Goal: Information Seeking & Learning: Learn about a topic

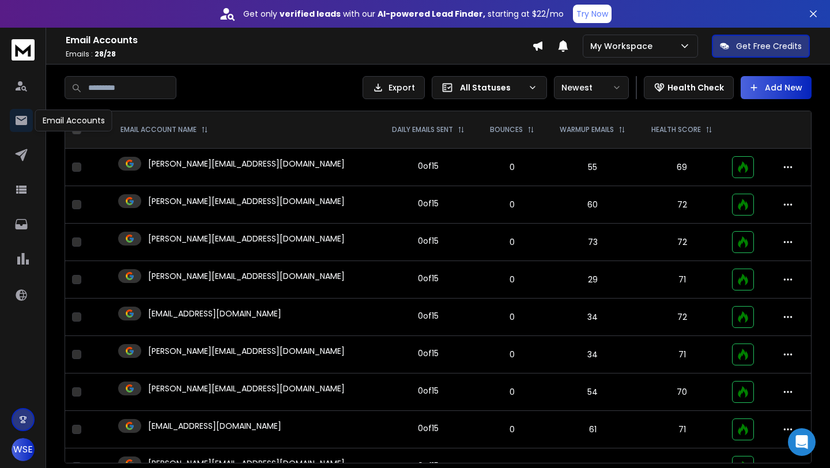
click at [21, 112] on link at bounding box center [21, 120] width 23 height 23
click at [705, 93] on button "Health Check" at bounding box center [689, 87] width 90 height 23
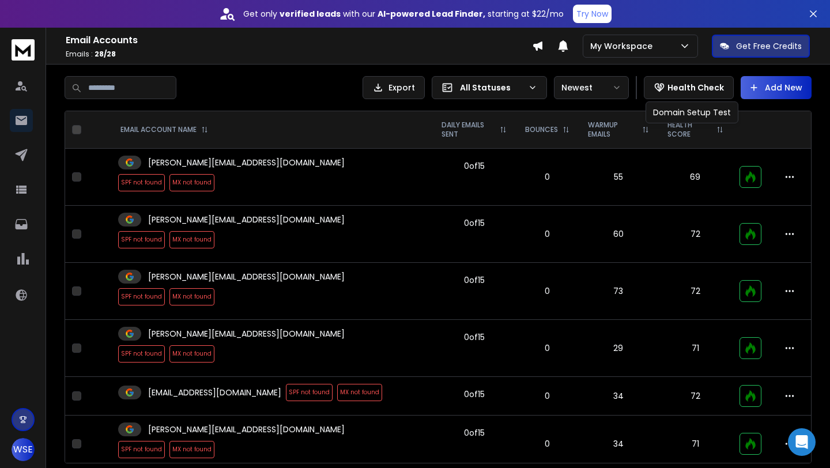
click at [165, 174] on span "SPF not found" at bounding box center [141, 182] width 47 height 17
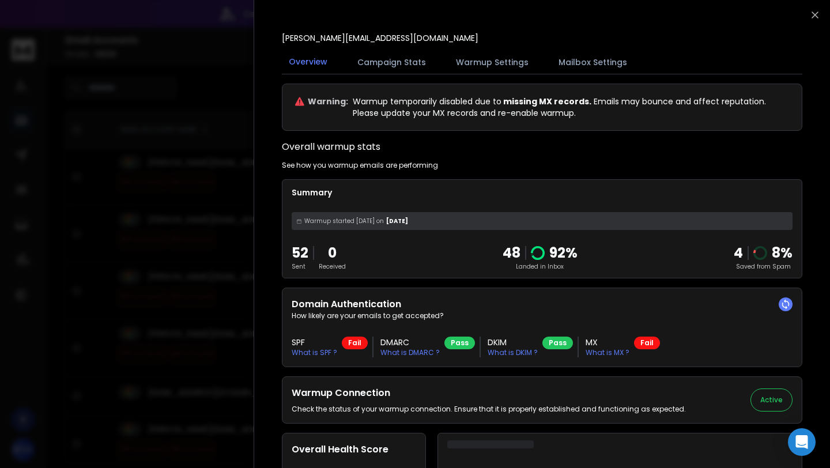
click at [561, 61] on button "Mailbox Settings" at bounding box center [593, 62] width 82 height 25
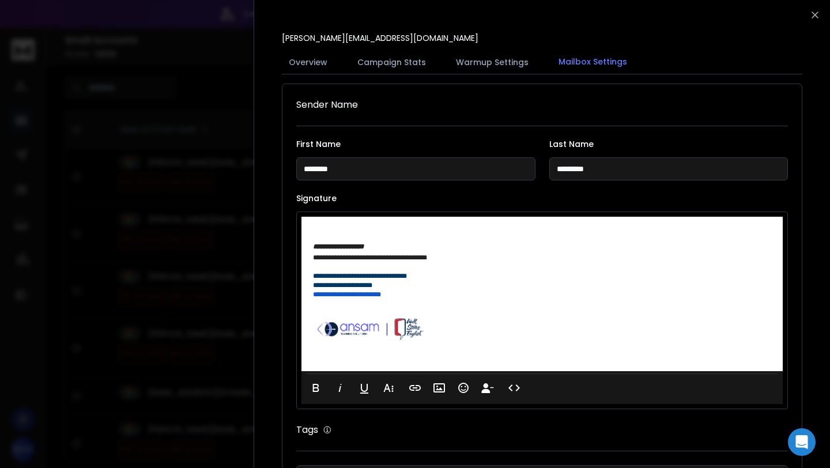
click at [306, 65] on button "Overview" at bounding box center [308, 62] width 52 height 25
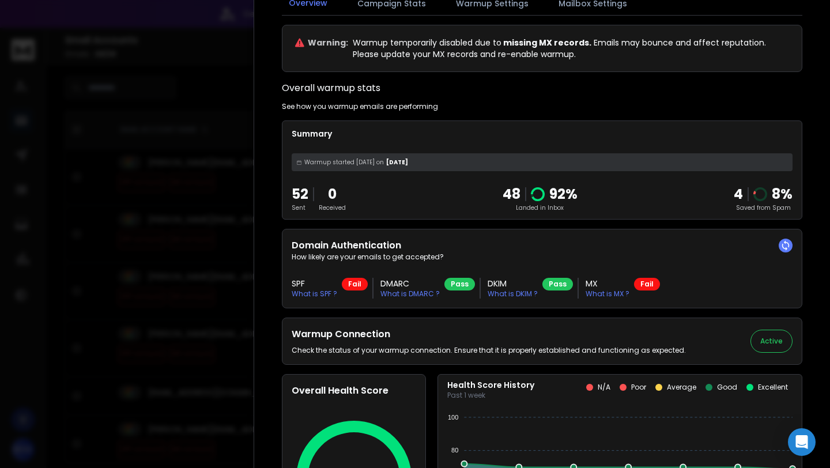
scroll to position [47, 0]
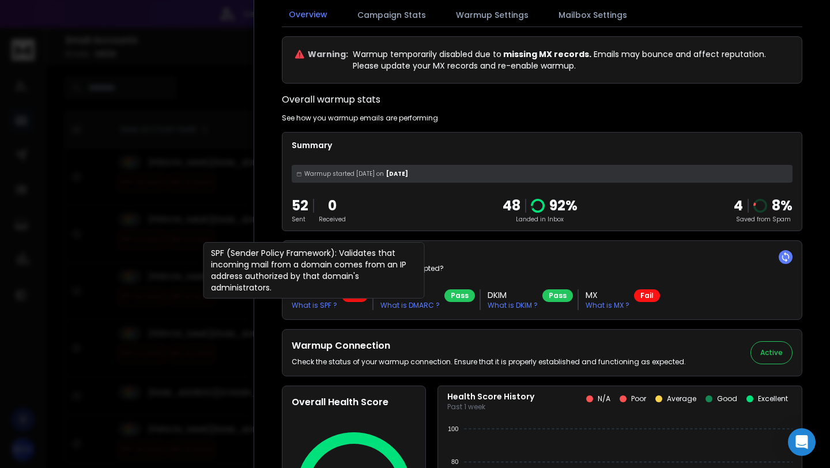
click at [306, 309] on p "What is SPF ?" at bounding box center [315, 305] width 46 height 9
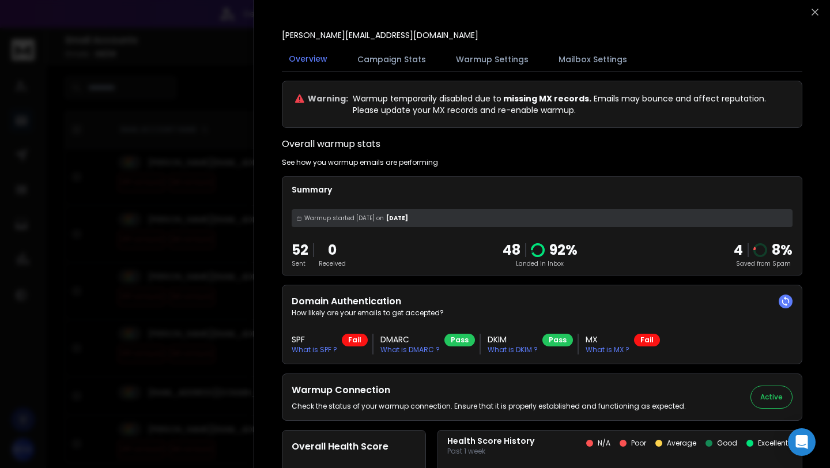
scroll to position [0, 0]
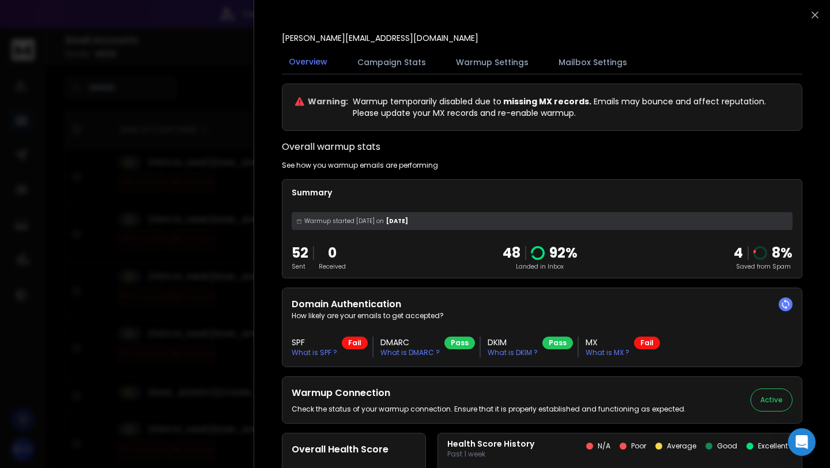
click at [570, 65] on button "Mailbox Settings" at bounding box center [593, 62] width 82 height 25
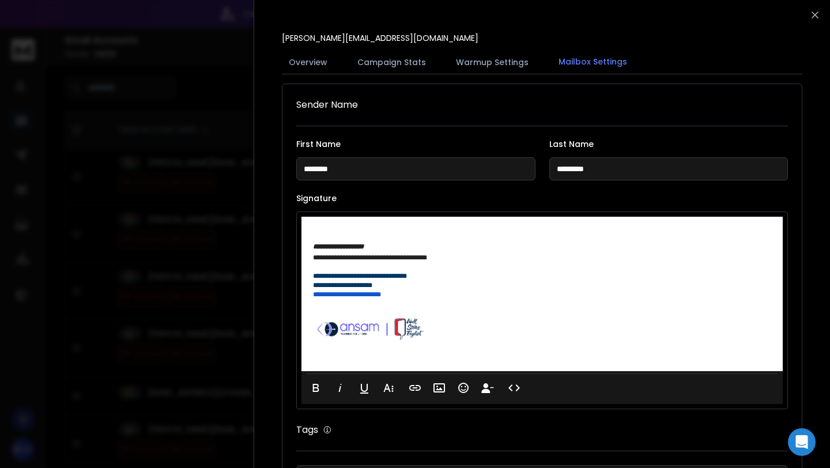
click at [486, 62] on button "Warmup Settings" at bounding box center [492, 62] width 86 height 25
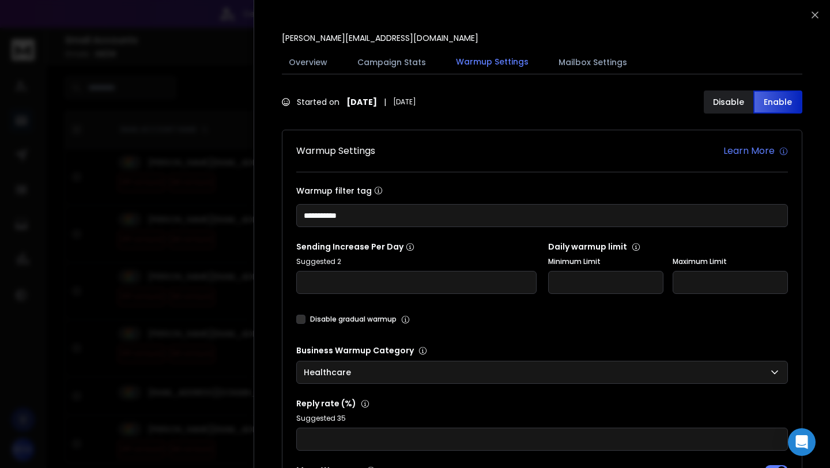
click at [374, 61] on button "Campaign Stats" at bounding box center [392, 62] width 82 height 25
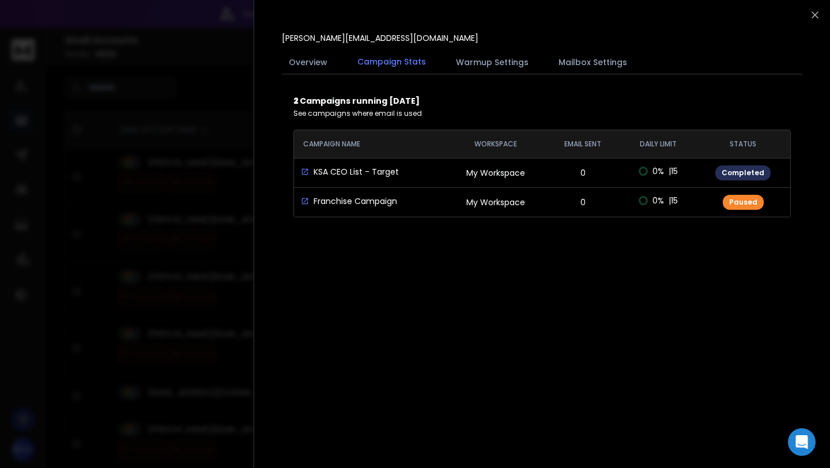
click at [310, 66] on button "Overview" at bounding box center [308, 62] width 52 height 25
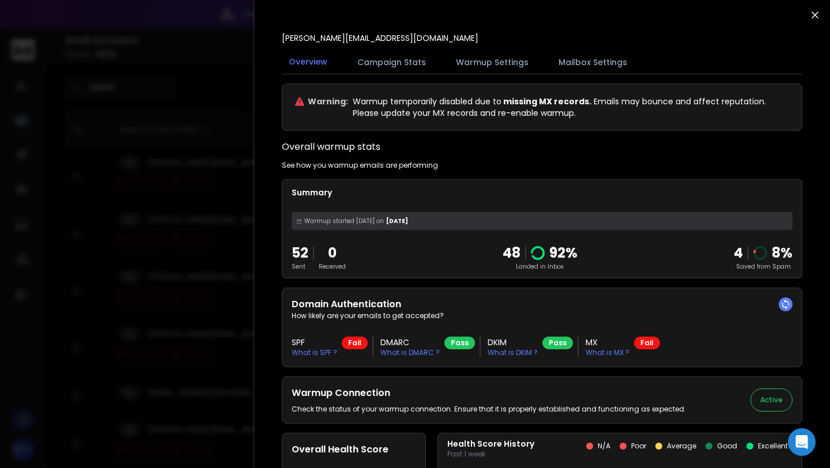
click at [815, 11] on icon "button" at bounding box center [815, 15] width 12 height 12
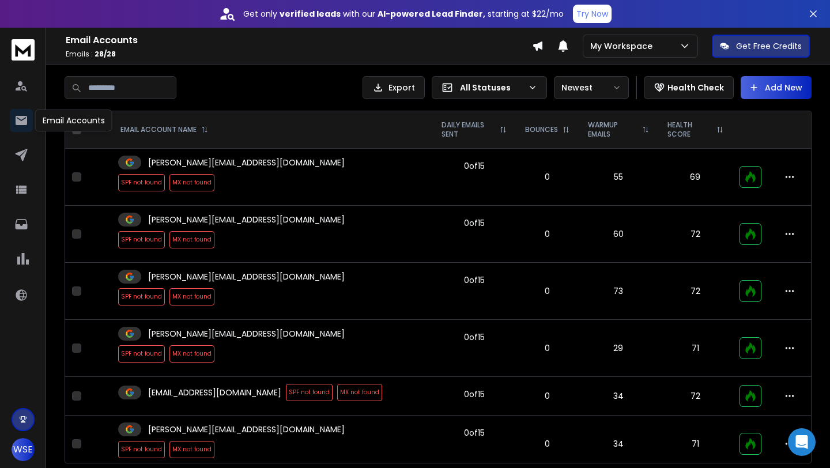
click at [22, 116] on icon at bounding box center [22, 120] width 12 height 9
